Goal: Task Accomplishment & Management: Manage account settings

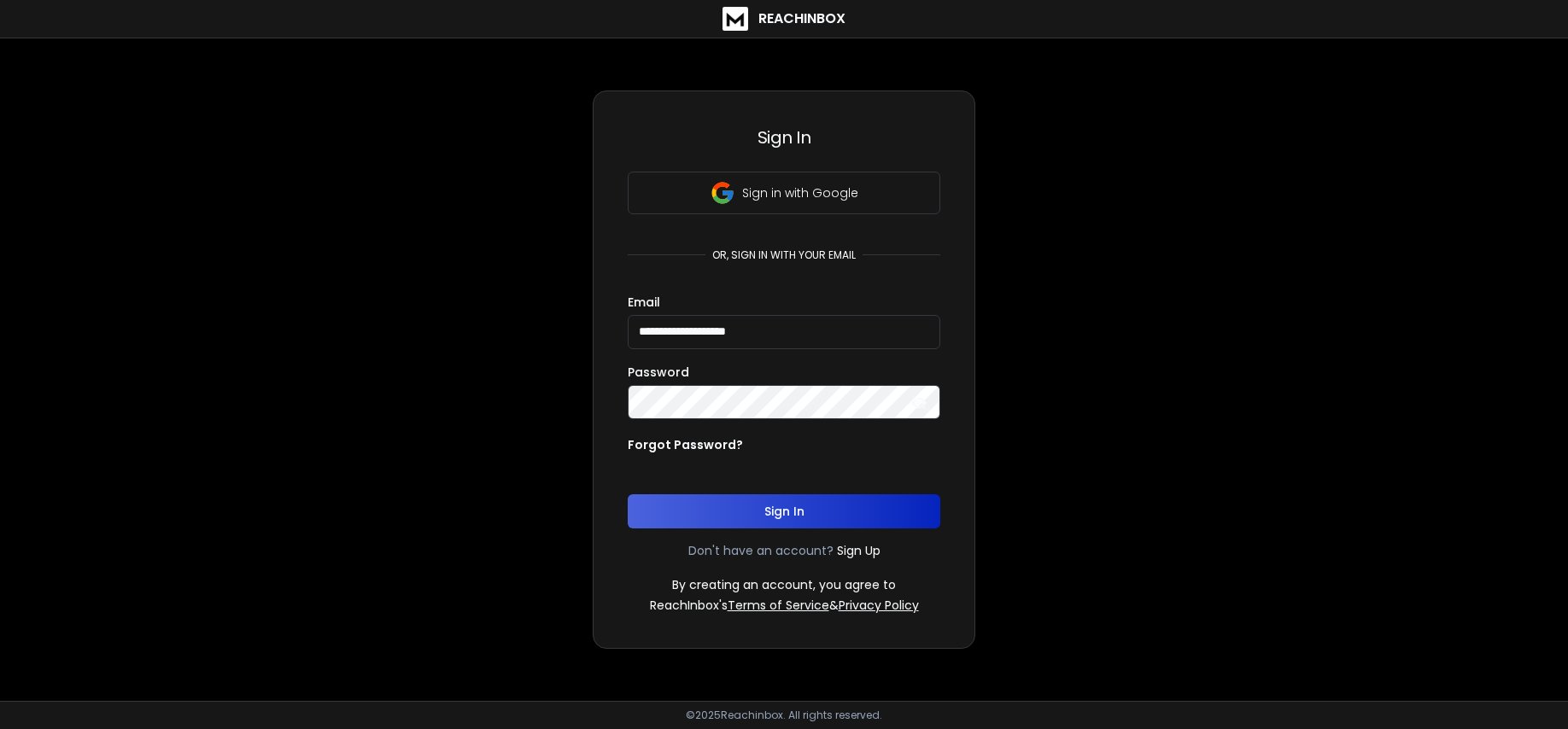
click at [922, 405] on icon at bounding box center [918, 403] width 15 height 10
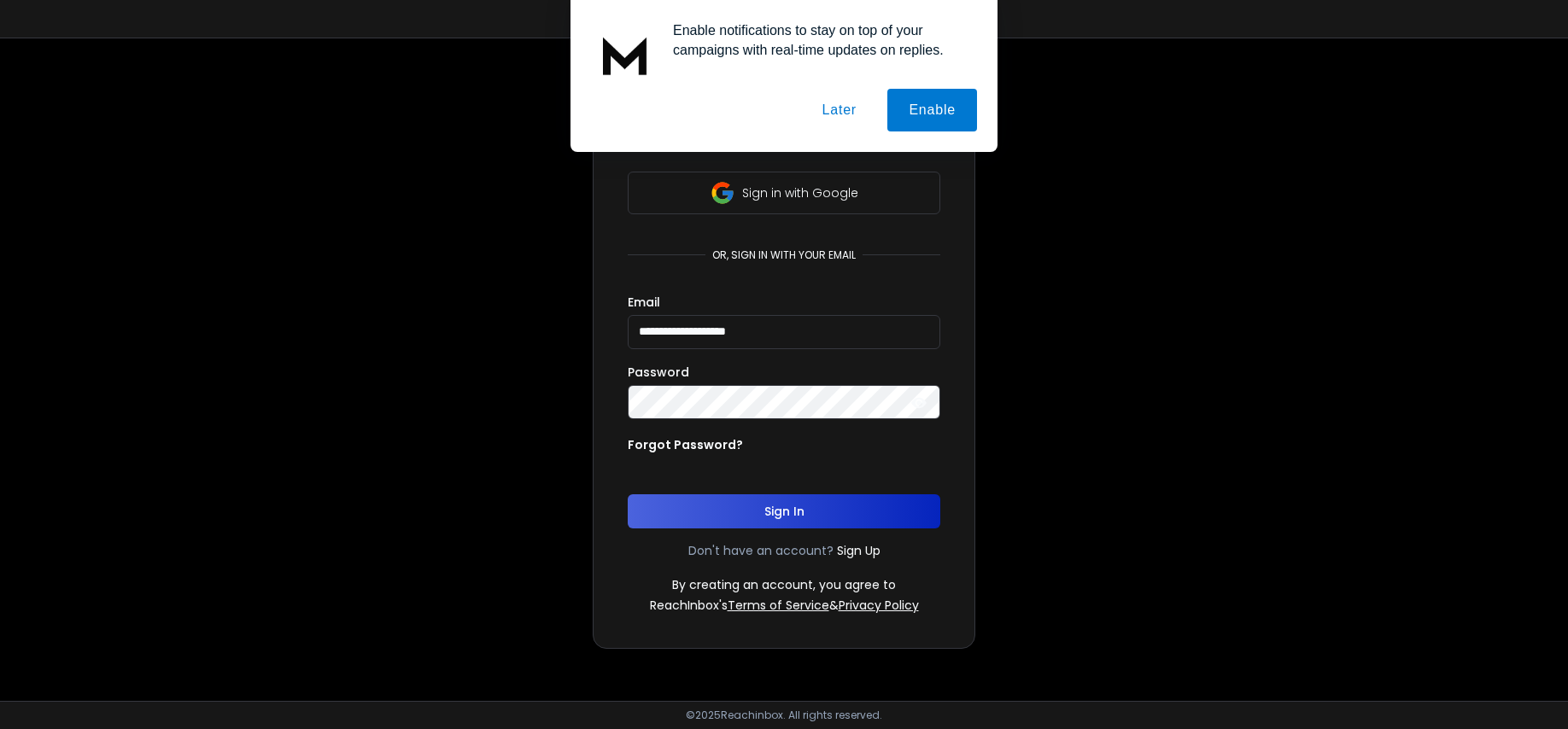
click at [741, 494] on button "Sign In" at bounding box center [783, 511] width 313 height 34
click at [748, 508] on div "Sign In Sign Up" at bounding box center [783, 511] width 313 height 34
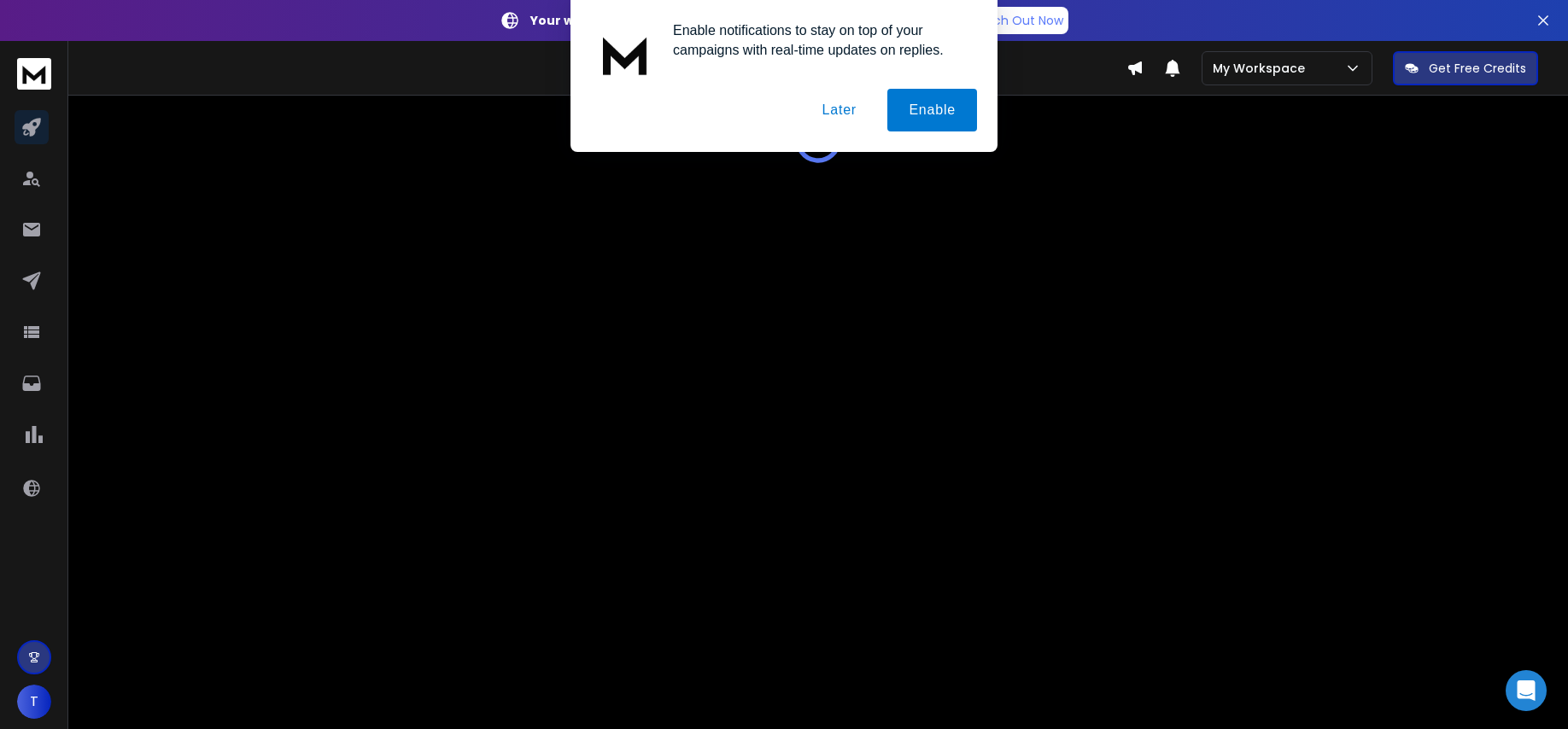
click at [1428, 150] on div "Enable notifications to stay on top of your campaigns with real-time updates on…" at bounding box center [784, 75] width 1568 height 152
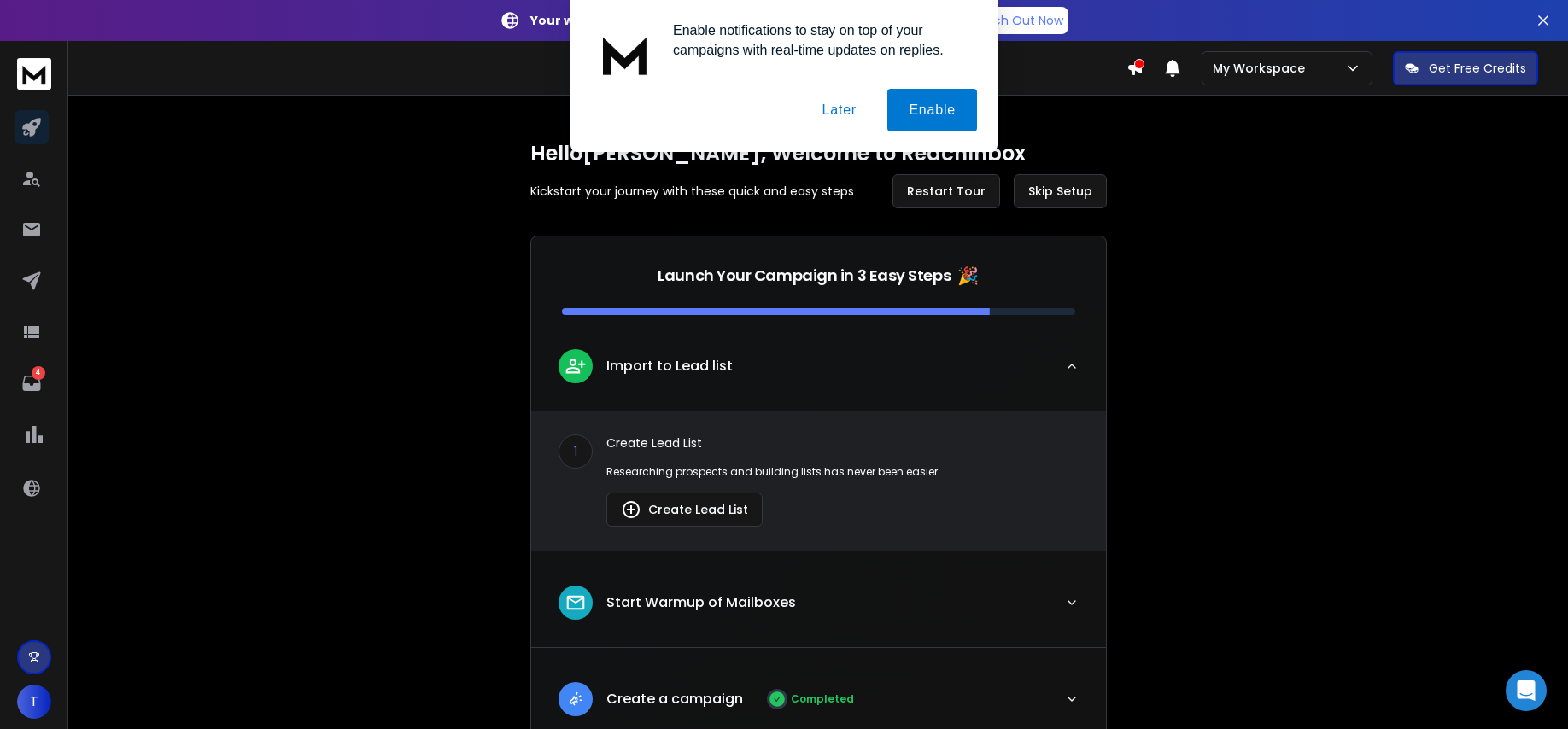
click at [839, 106] on button "Later" at bounding box center [838, 109] width 76 height 43
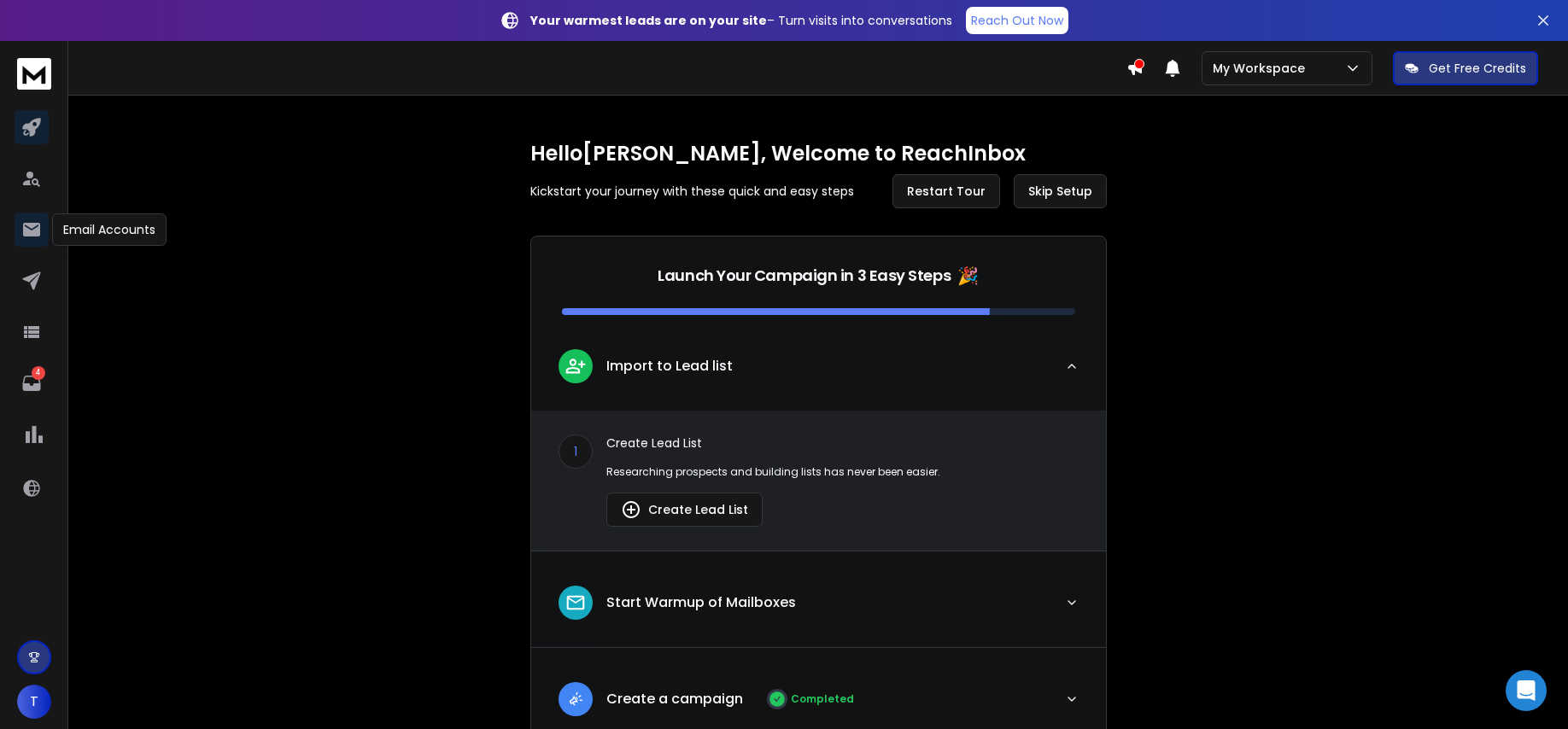
click at [42, 230] on link at bounding box center [32, 229] width 34 height 34
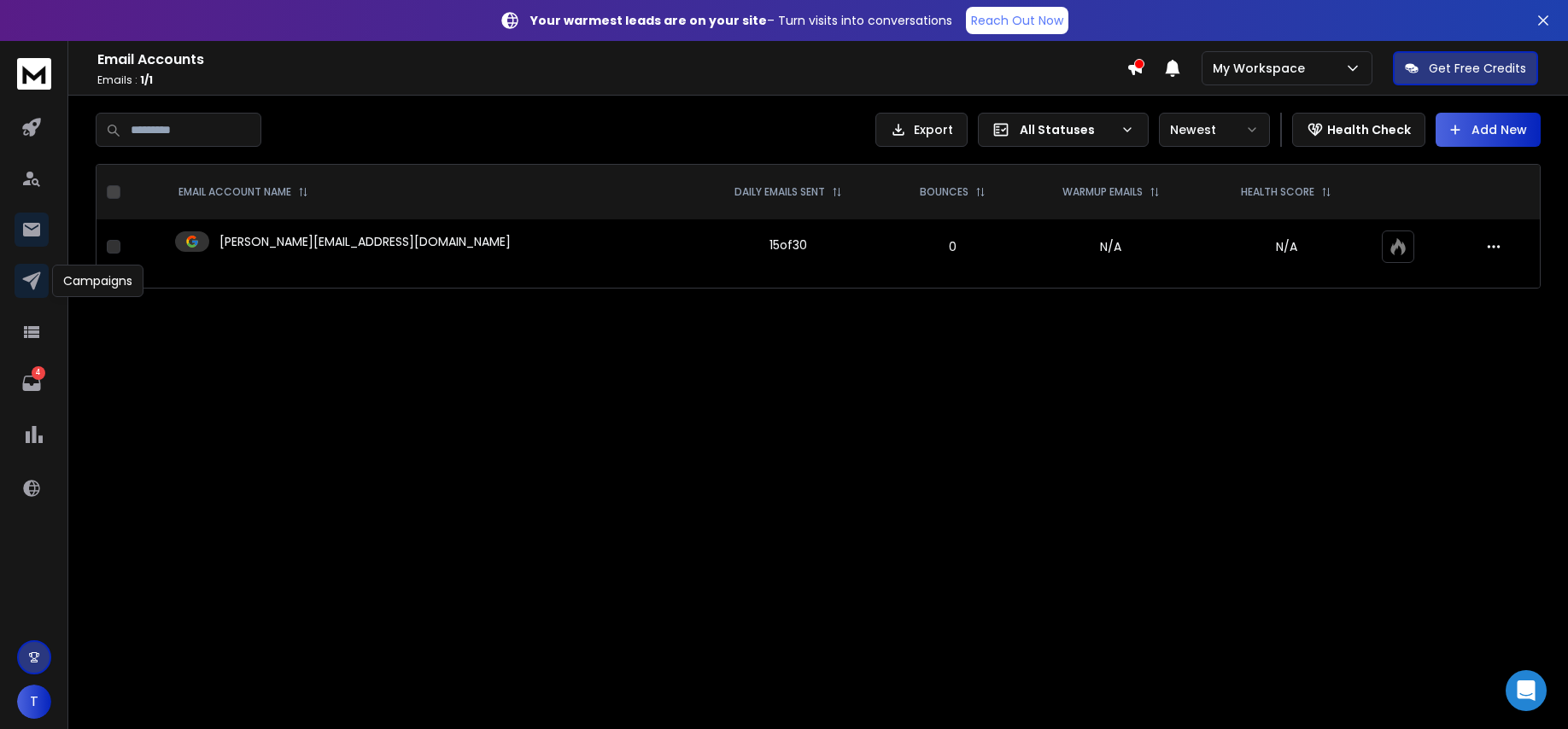
click at [41, 278] on link at bounding box center [32, 281] width 34 height 34
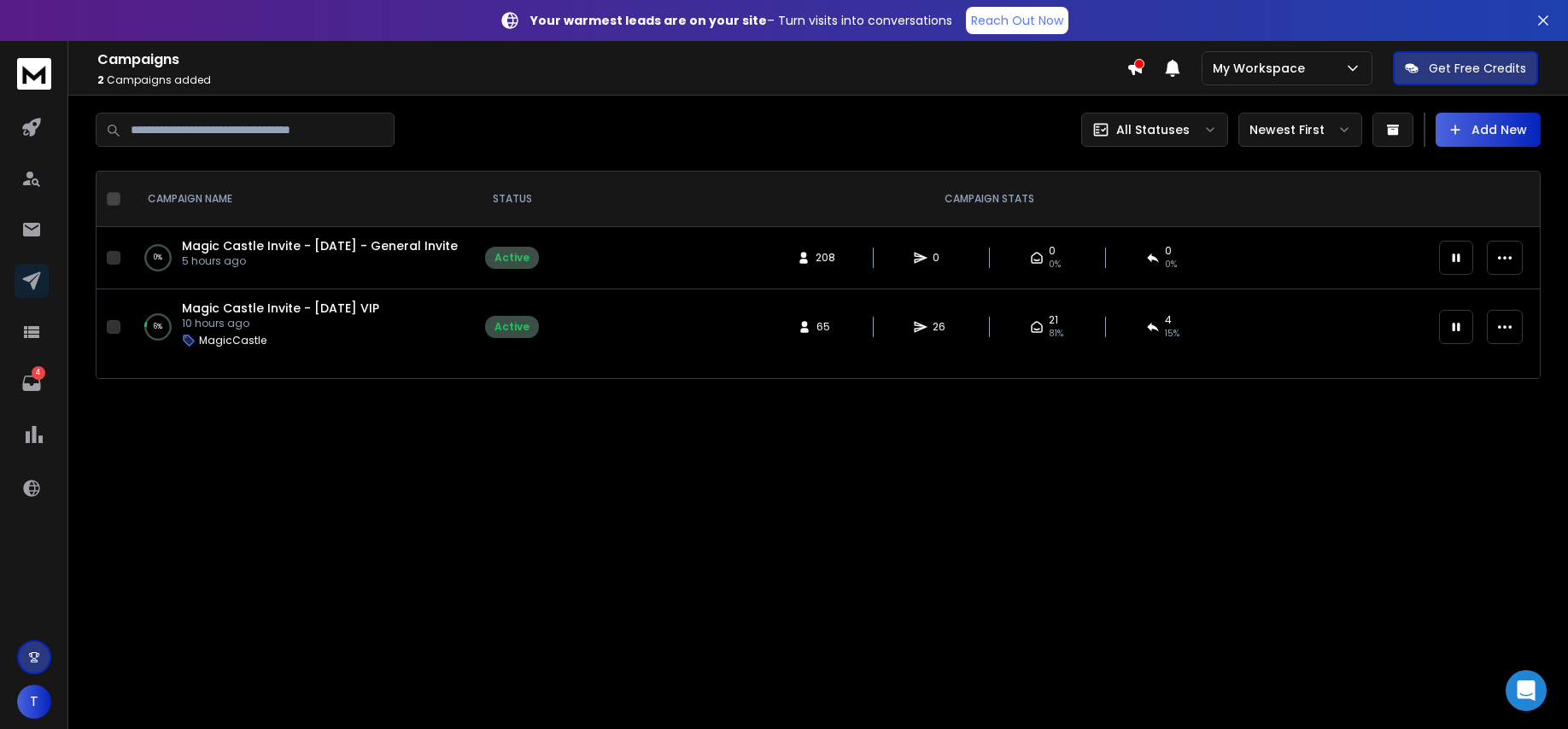
click at [707, 266] on div "208 0 0 0% 0 0%" at bounding box center [989, 258] width 859 height 28
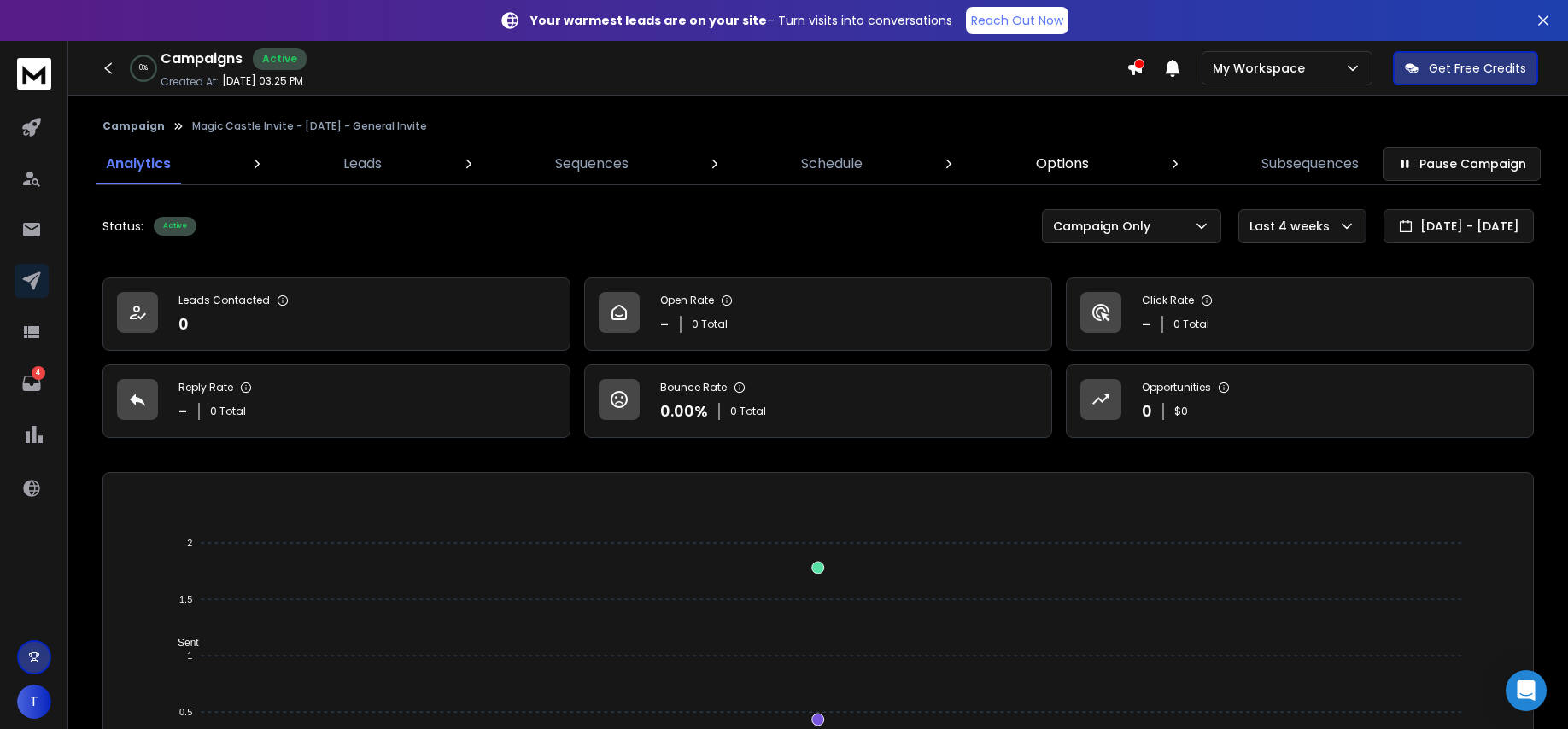
click at [1058, 170] on p "Options" at bounding box center [1062, 164] width 53 height 21
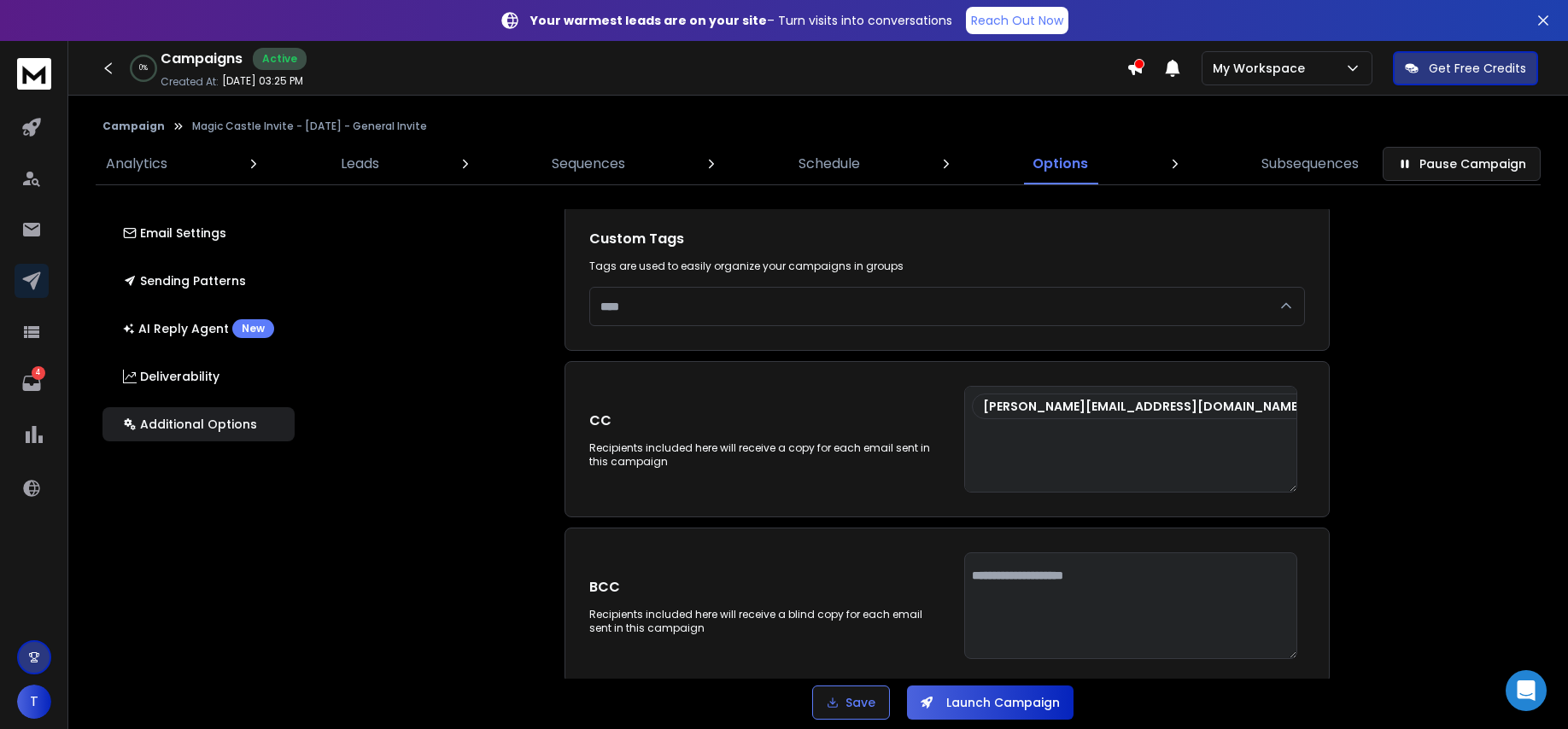
scroll to position [3094, 0]
click at [1310, 398] on icon at bounding box center [1317, 405] width 14 height 14
click at [856, 700] on button "Save" at bounding box center [850, 702] width 77 height 34
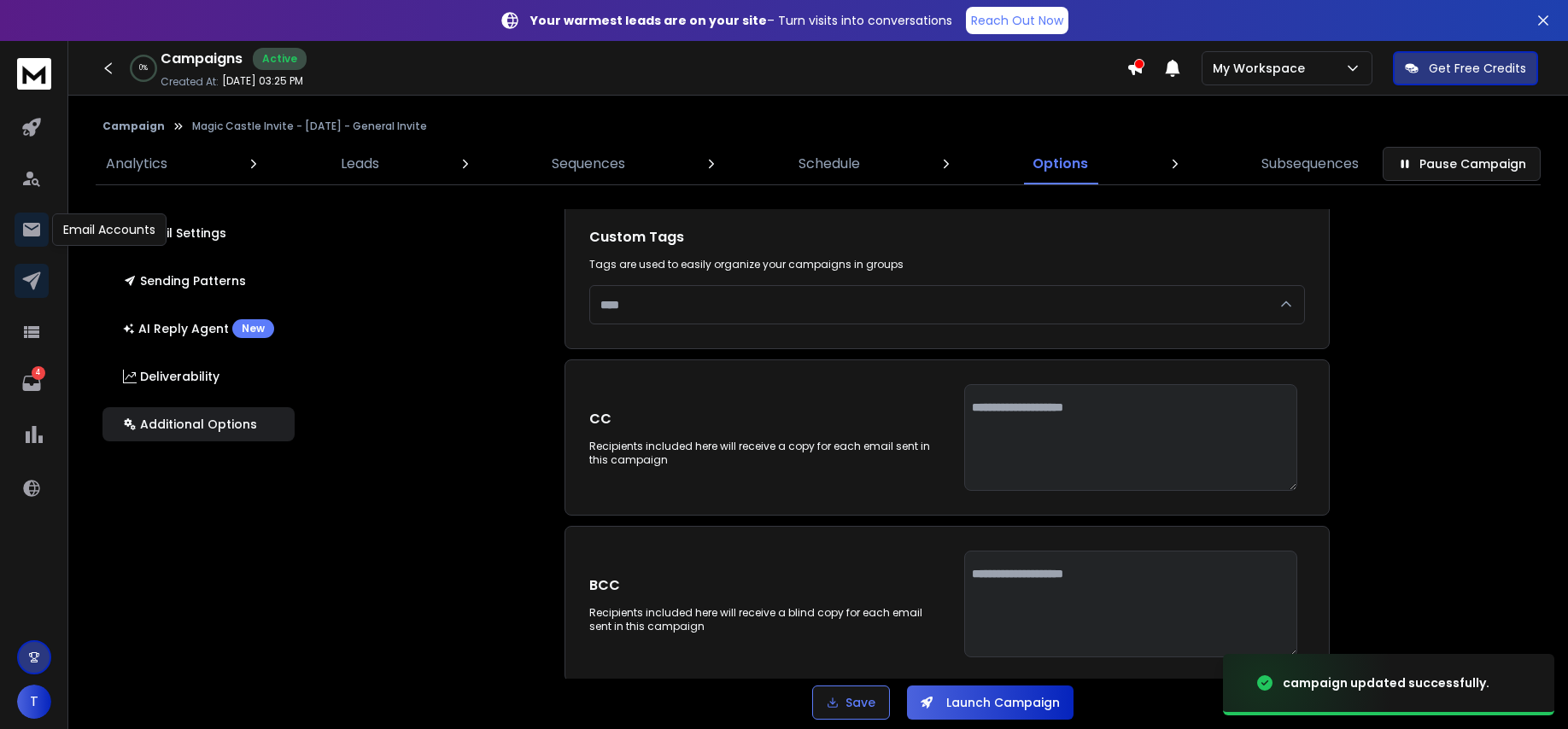
click at [36, 228] on icon at bounding box center [31, 230] width 17 height 14
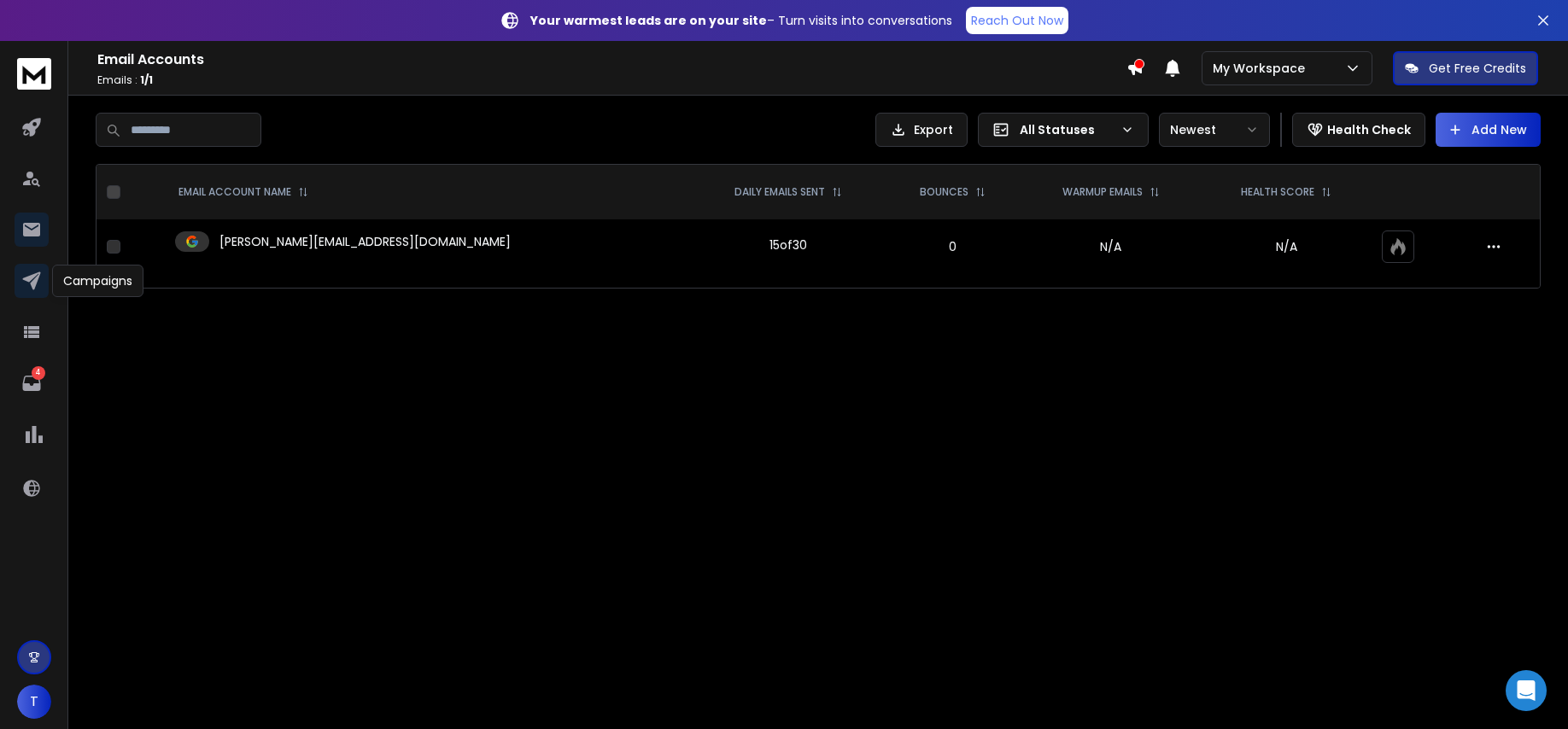
click at [46, 285] on link at bounding box center [32, 281] width 34 height 34
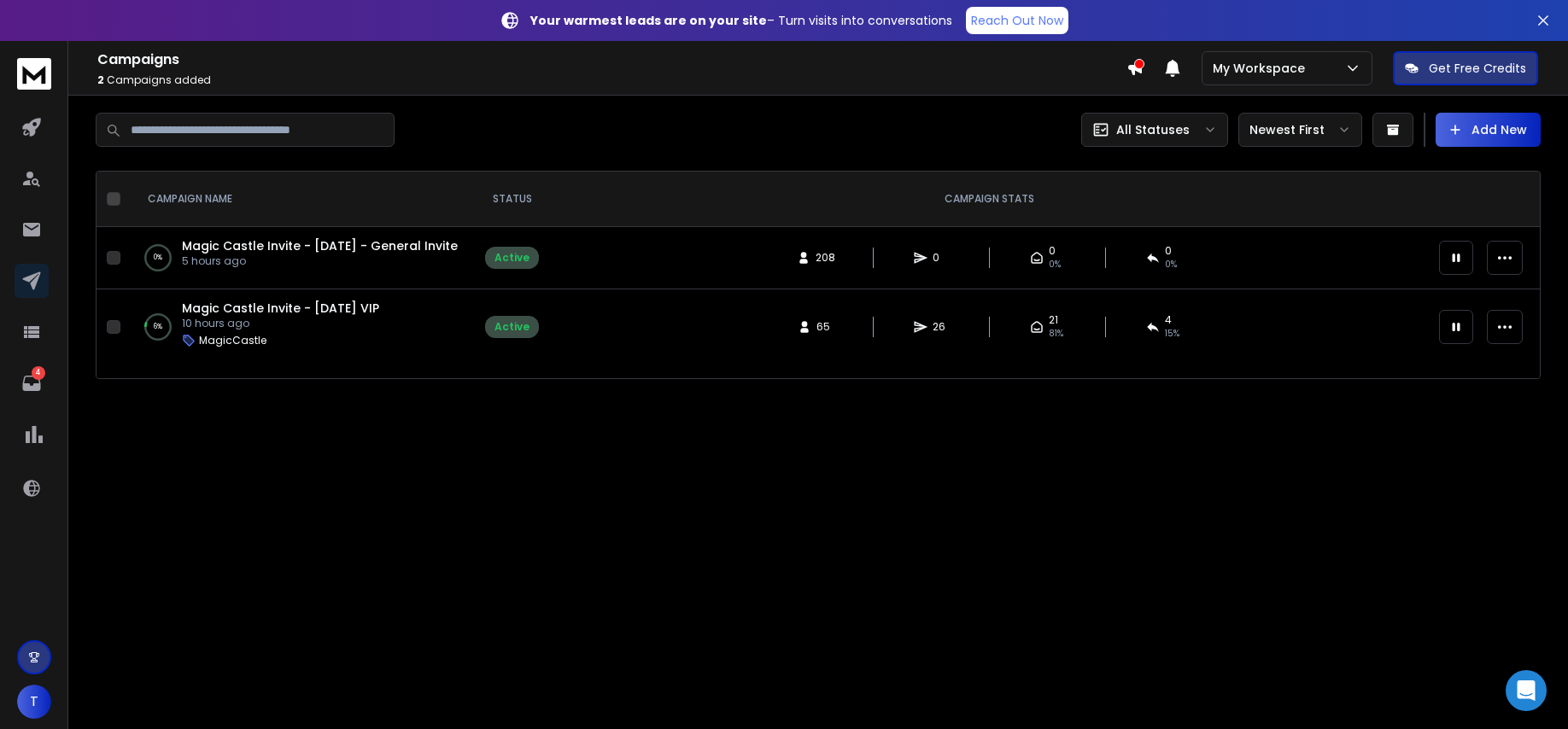
click at [416, 333] on div "6 % Magic Castle Invite - [DATE] VIP 10 hours ago MagicCastle" at bounding box center [301, 326] width 314 height 55
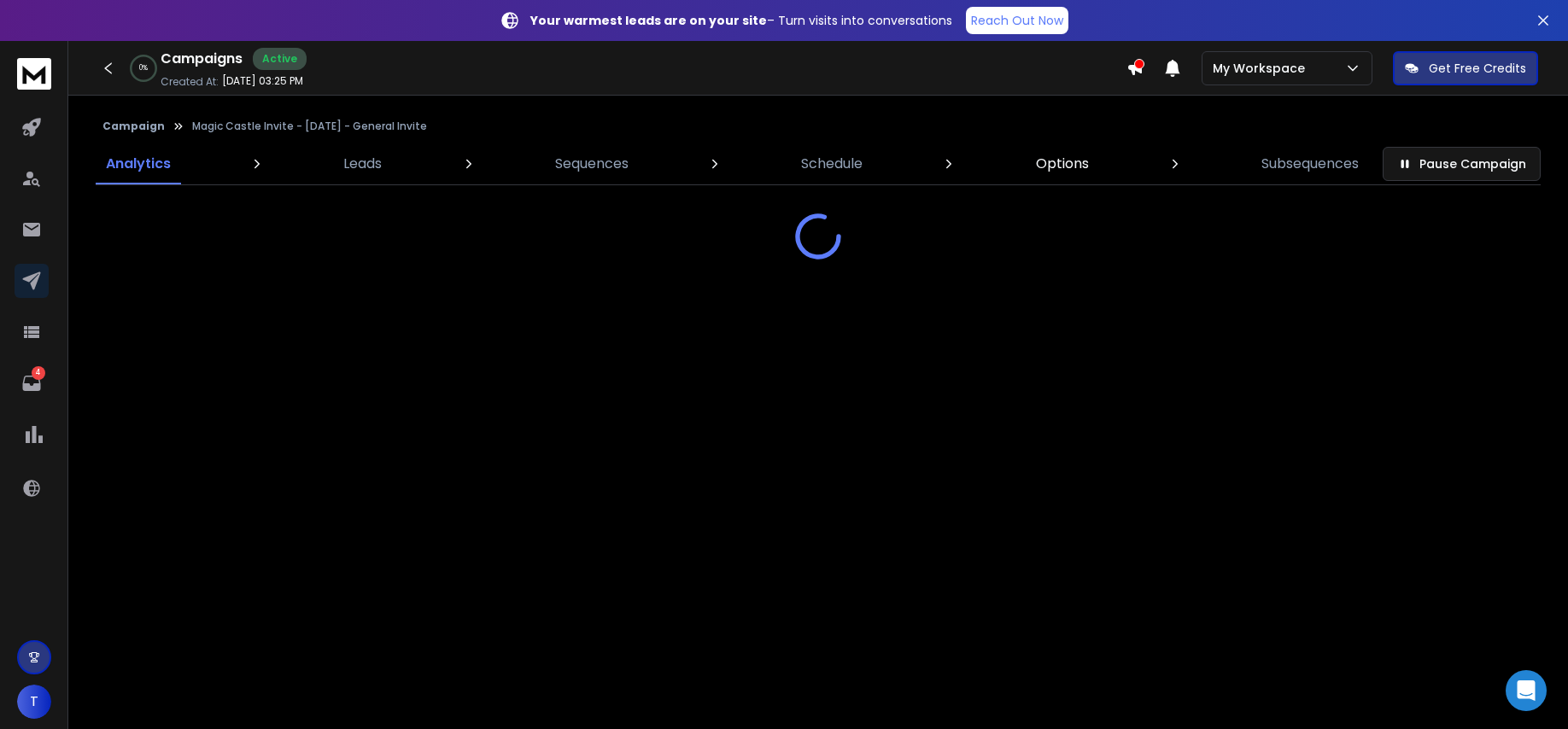
click at [1080, 175] on link "Options" at bounding box center [1062, 164] width 73 height 41
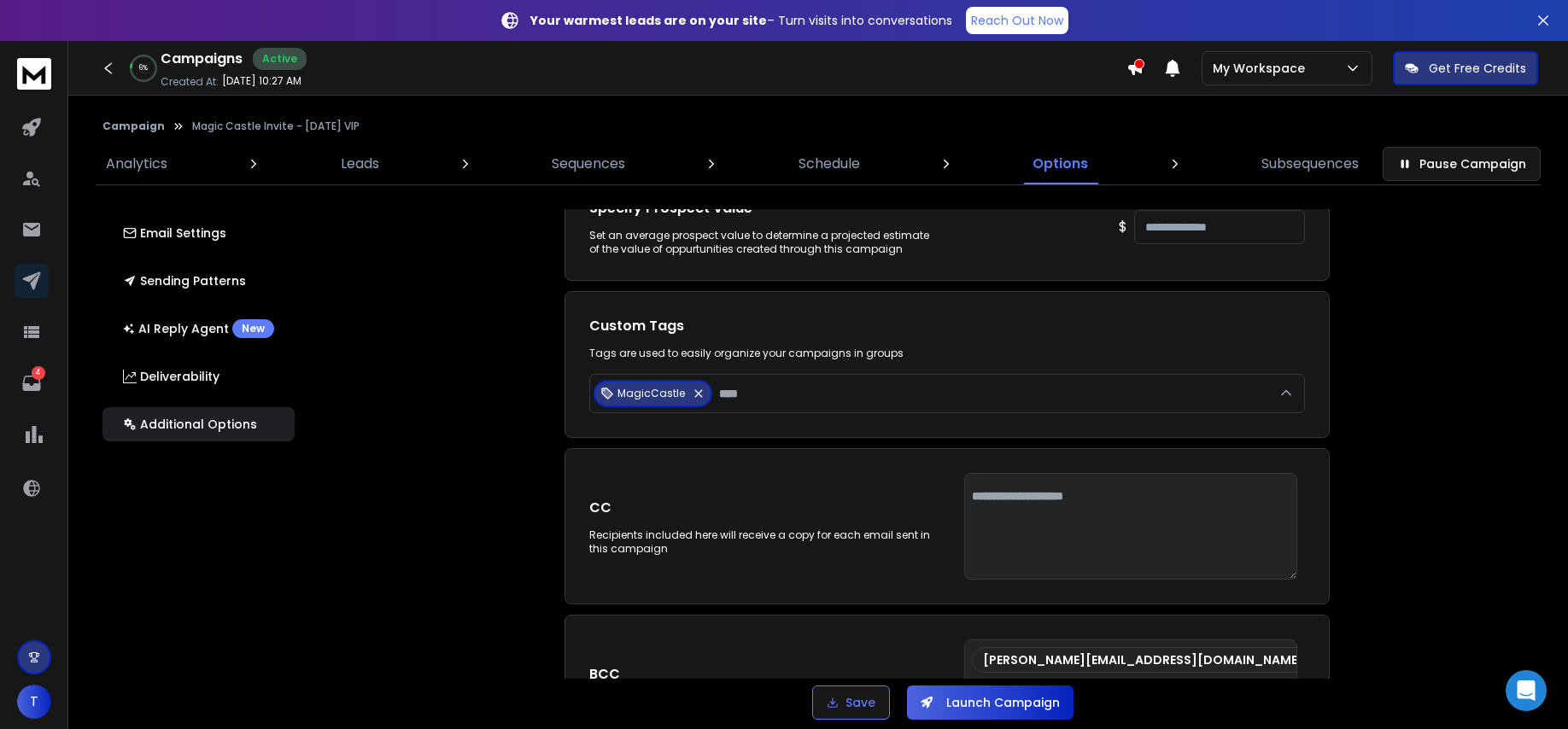
scroll to position [3094, 0]
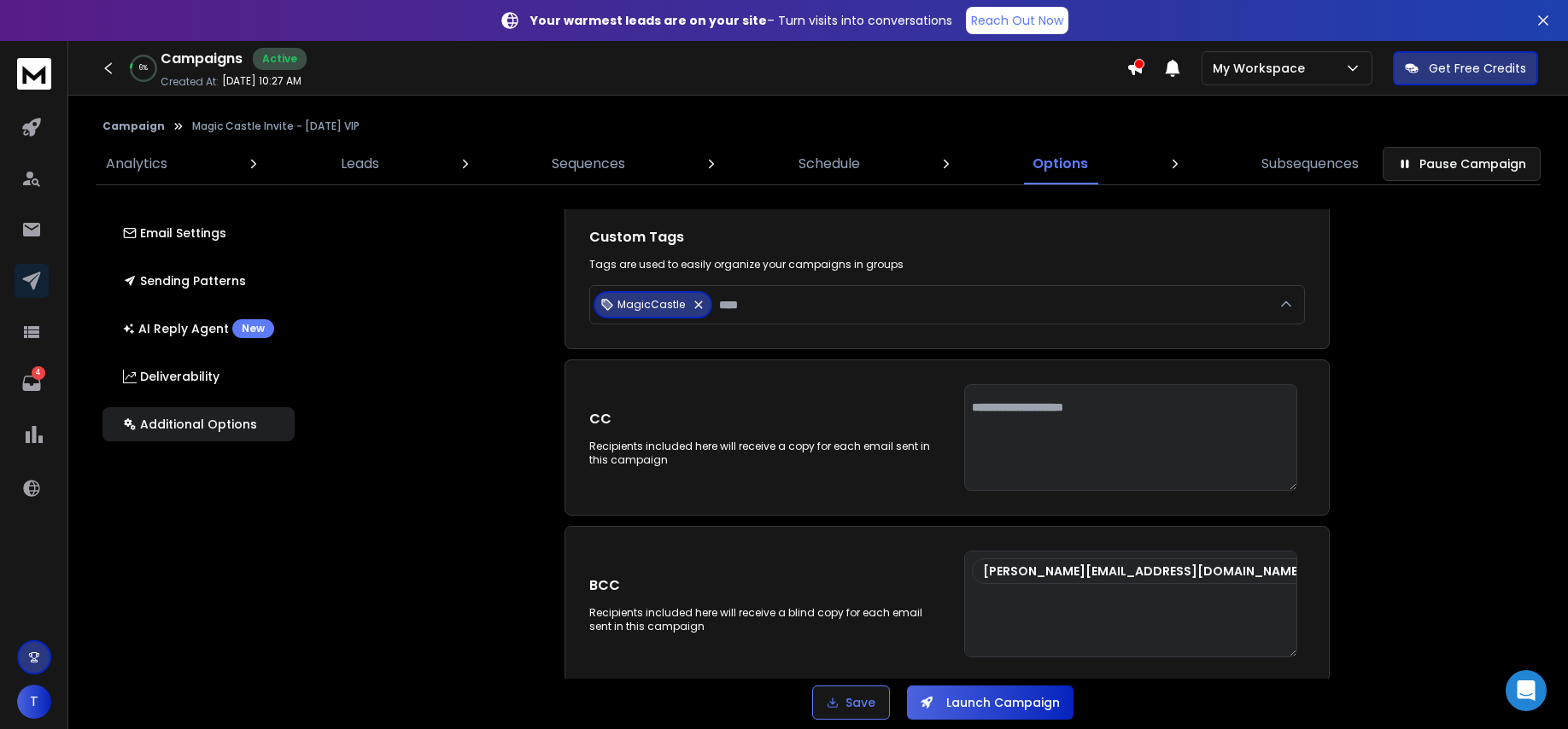
click at [1310, 564] on icon at bounding box center [1317, 571] width 14 height 14
click at [850, 699] on button "Save" at bounding box center [850, 702] width 77 height 34
